Goal: Communication & Community: Answer question/provide support

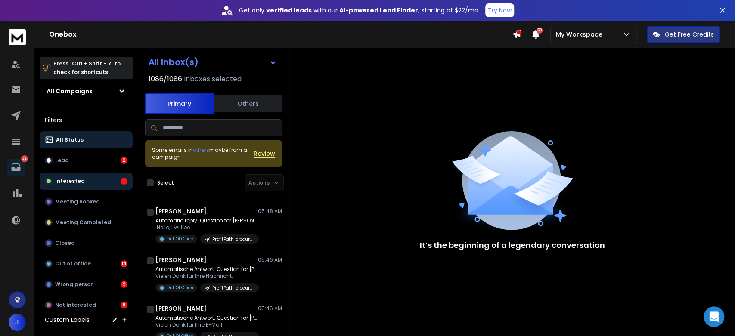
click at [97, 188] on button "Interested 1" at bounding box center [86, 181] width 93 height 17
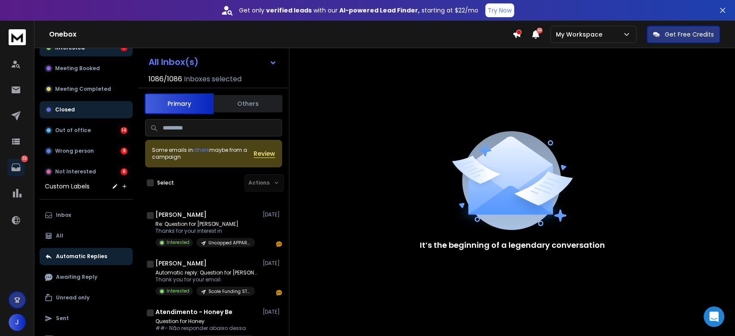
scroll to position [135, 0]
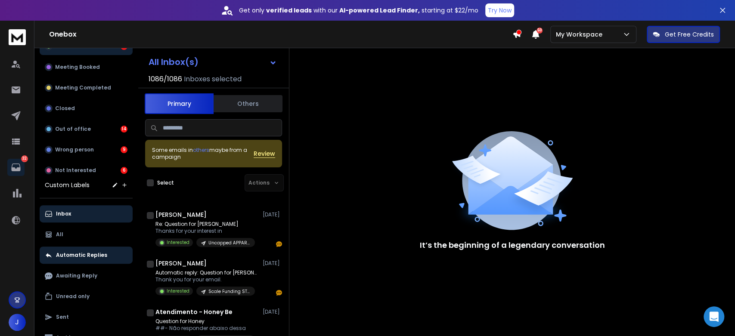
click at [97, 218] on button "Inbox" at bounding box center [86, 214] width 93 height 17
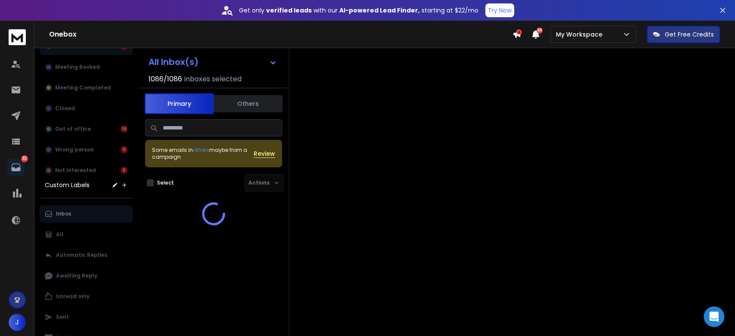
scroll to position [0, 0]
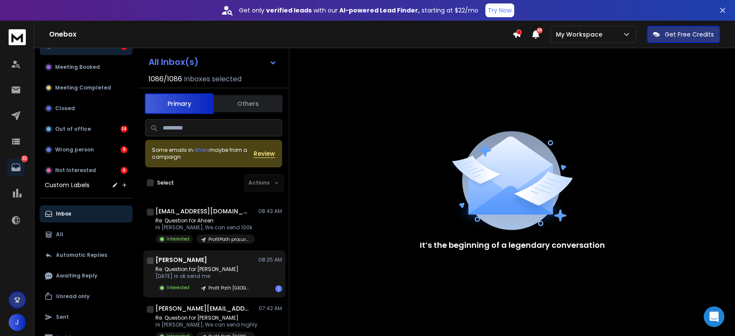
click at [197, 270] on p "Re: Question for [PERSON_NAME]" at bounding box center [206, 269] width 100 height 7
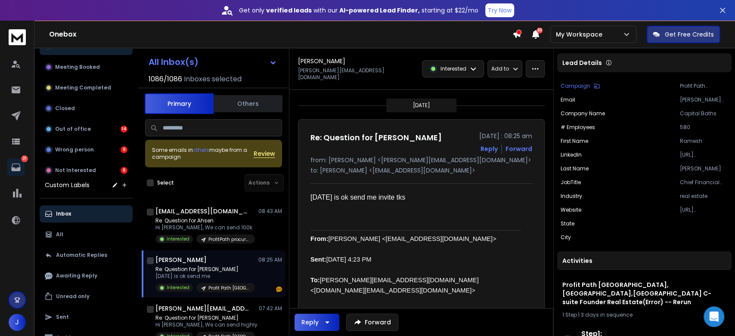
click at [430, 201] on div "[DATE] is ok send me invite tks" at bounding box center [418, 198] width 215 height 10
click at [415, 201] on div "[DATE] is ok send me invite tks" at bounding box center [418, 198] width 215 height 10
click at [403, 203] on div "[DATE] is ok send me invite tks" at bounding box center [418, 198] width 215 height 10
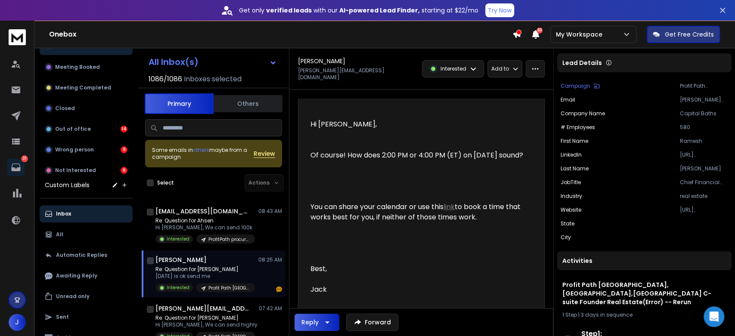
scroll to position [239, 0]
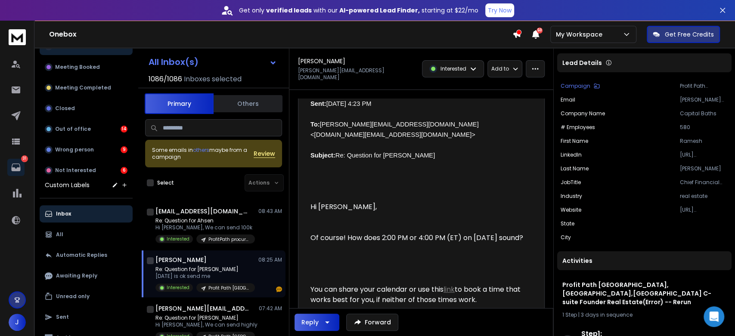
scroll to position [155, 0]
click at [716, 206] on div "Campaign Profit Path [GEOGRAPHIC_DATA],[GEOGRAPHIC_DATA],[GEOGRAPHIC_DATA] C-su…" at bounding box center [644, 161] width 174 height 179
click at [713, 208] on p "[URL][DOMAIN_NAME]" at bounding box center [704, 210] width 48 height 7
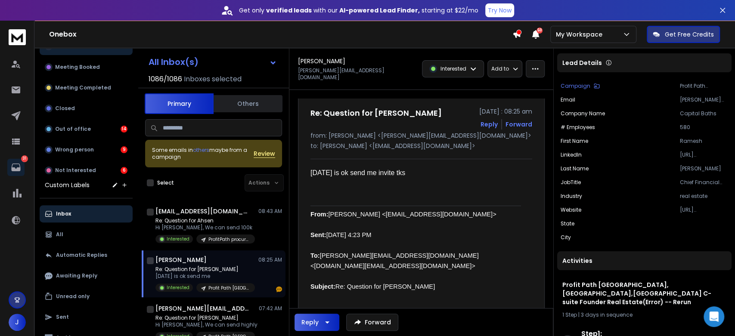
scroll to position [0, 0]
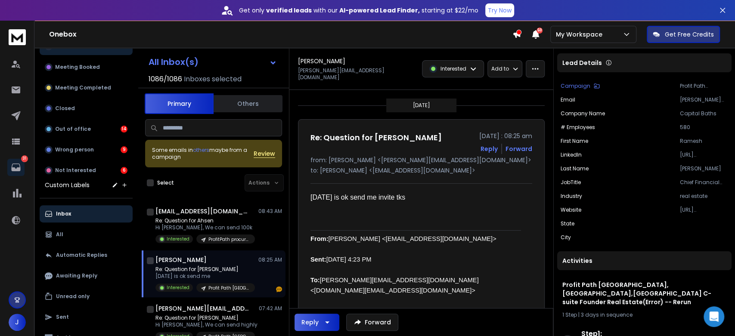
click at [318, 318] on div "Reply" at bounding box center [310, 322] width 17 height 9
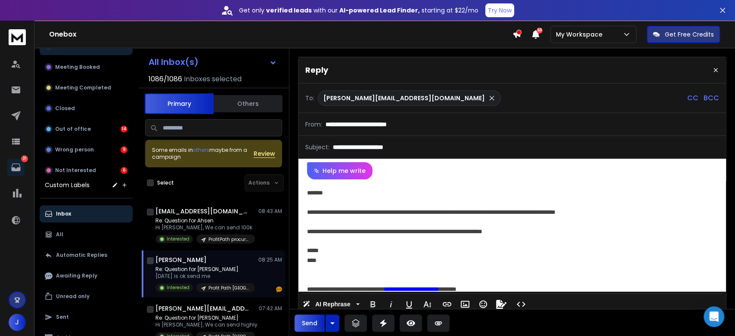
click at [427, 235] on div "**********" at bounding box center [507, 246] width 401 height 39
click at [441, 301] on button "Insert Link" at bounding box center [447, 304] width 16 height 17
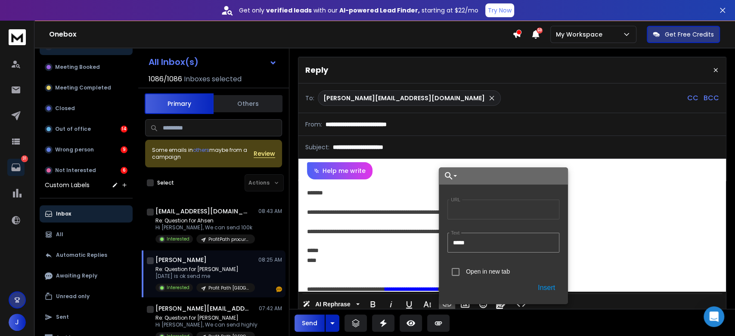
click at [464, 211] on input "URL" at bounding box center [504, 210] width 112 height 20
type input "**********"
click at [554, 292] on button "Insert" at bounding box center [547, 288] width 26 height 16
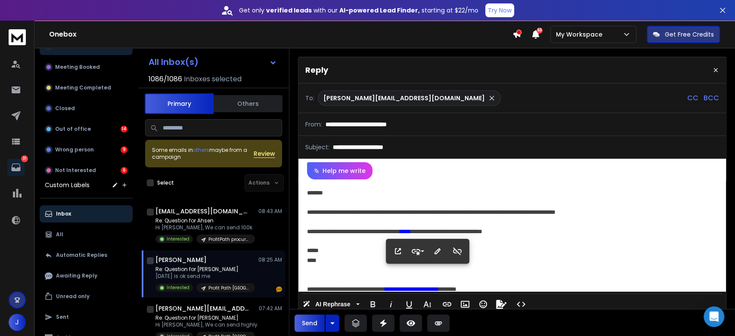
click at [437, 226] on div at bounding box center [512, 221] width 411 height 9
click at [436, 226] on div at bounding box center [512, 221] width 411 height 9
click at [445, 232] on div "**********" at bounding box center [507, 246] width 401 height 39
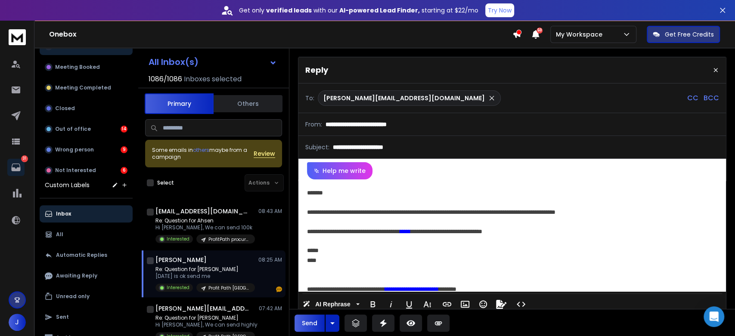
click at [547, 234] on div "**********" at bounding box center [507, 246] width 401 height 39
click at [310, 327] on button "Send" at bounding box center [310, 323] width 30 height 17
